Goal: Find specific page/section: Find specific page/section

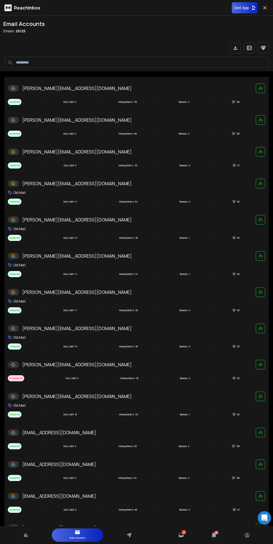
click at [182, 532] on p "2" at bounding box center [184, 533] width 4 height 4
